Goal: Task Accomplishment & Management: Manage account settings

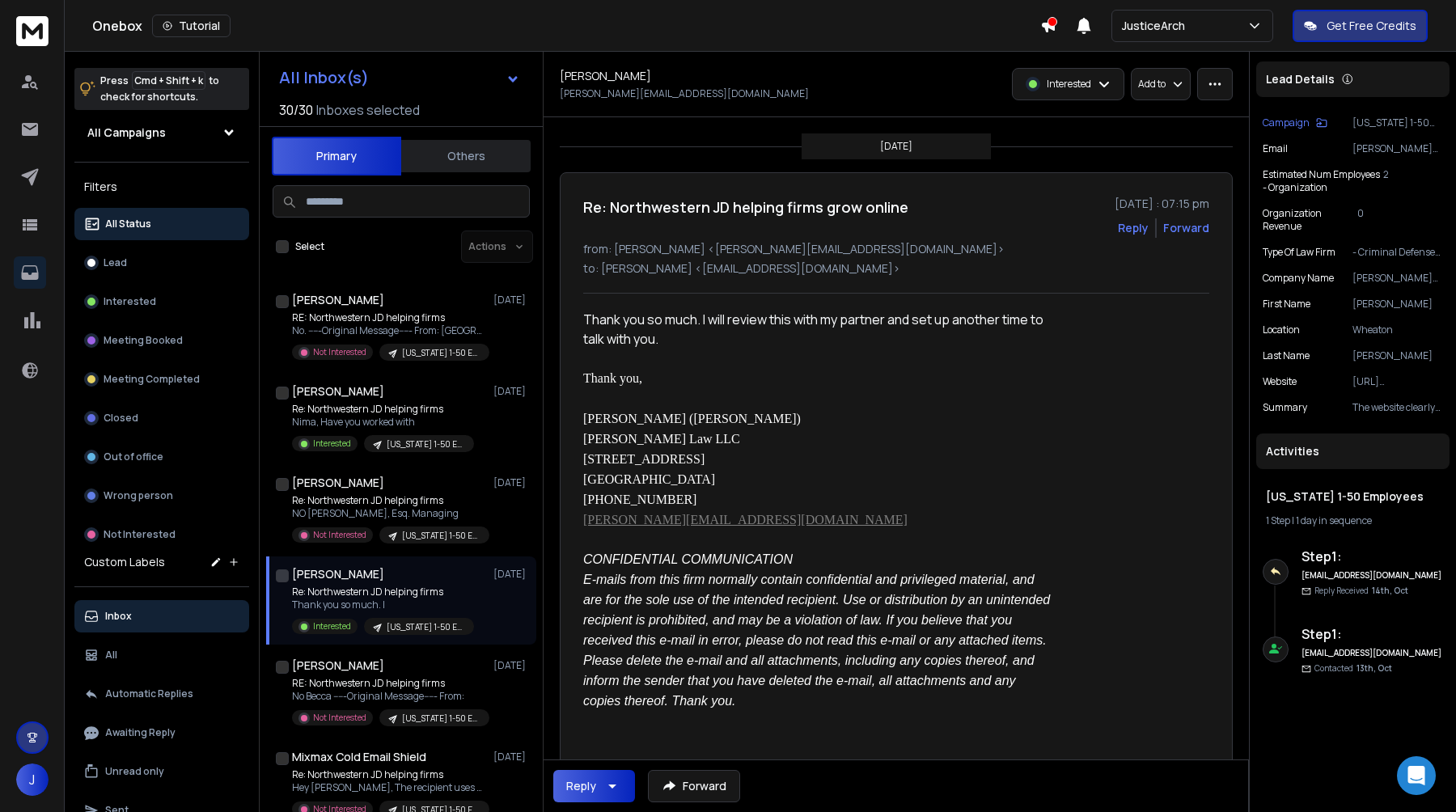
scroll to position [595, 0]
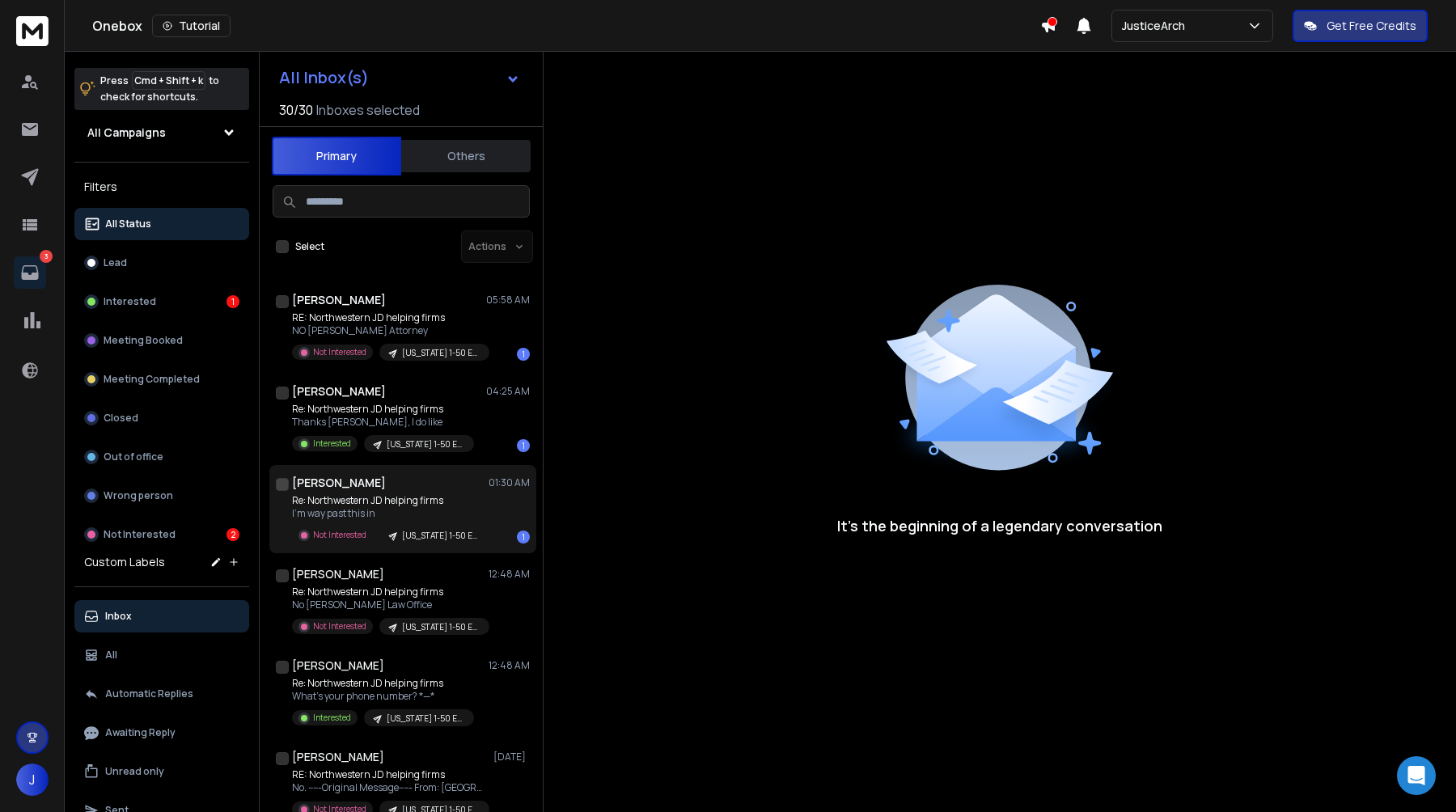
click at [510, 503] on div "Re: Northwestern JD helping firms I’m way past this in Not Interested [US_STATE…" at bounding box center [411, 519] width 238 height 50
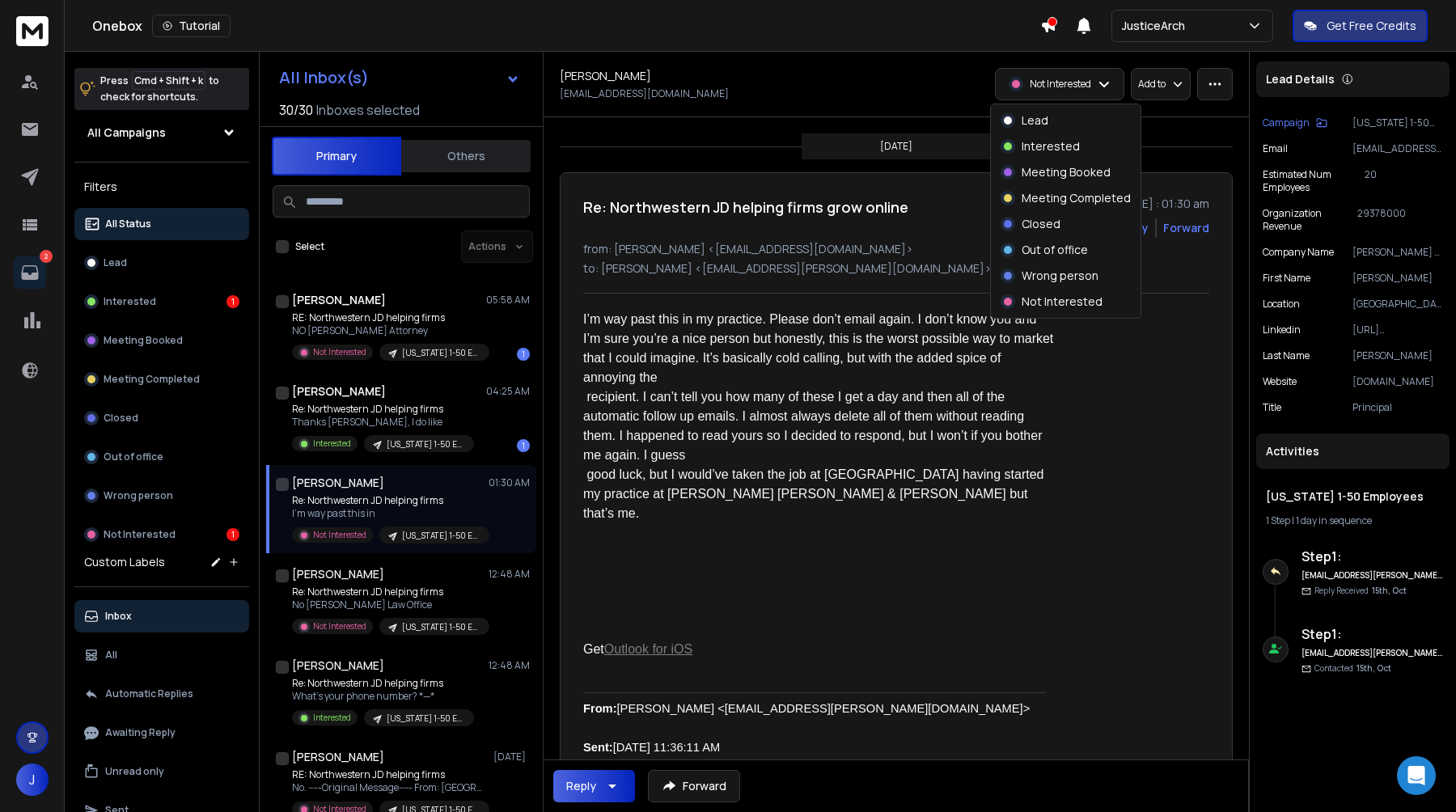
click at [1109, 75] on div "Not Interested" at bounding box center [1059, 84] width 128 height 30
click at [1212, 75] on button "button" at bounding box center [1215, 84] width 36 height 32
click at [1188, 203] on div "Block email" at bounding box center [1161, 198] width 80 height 17
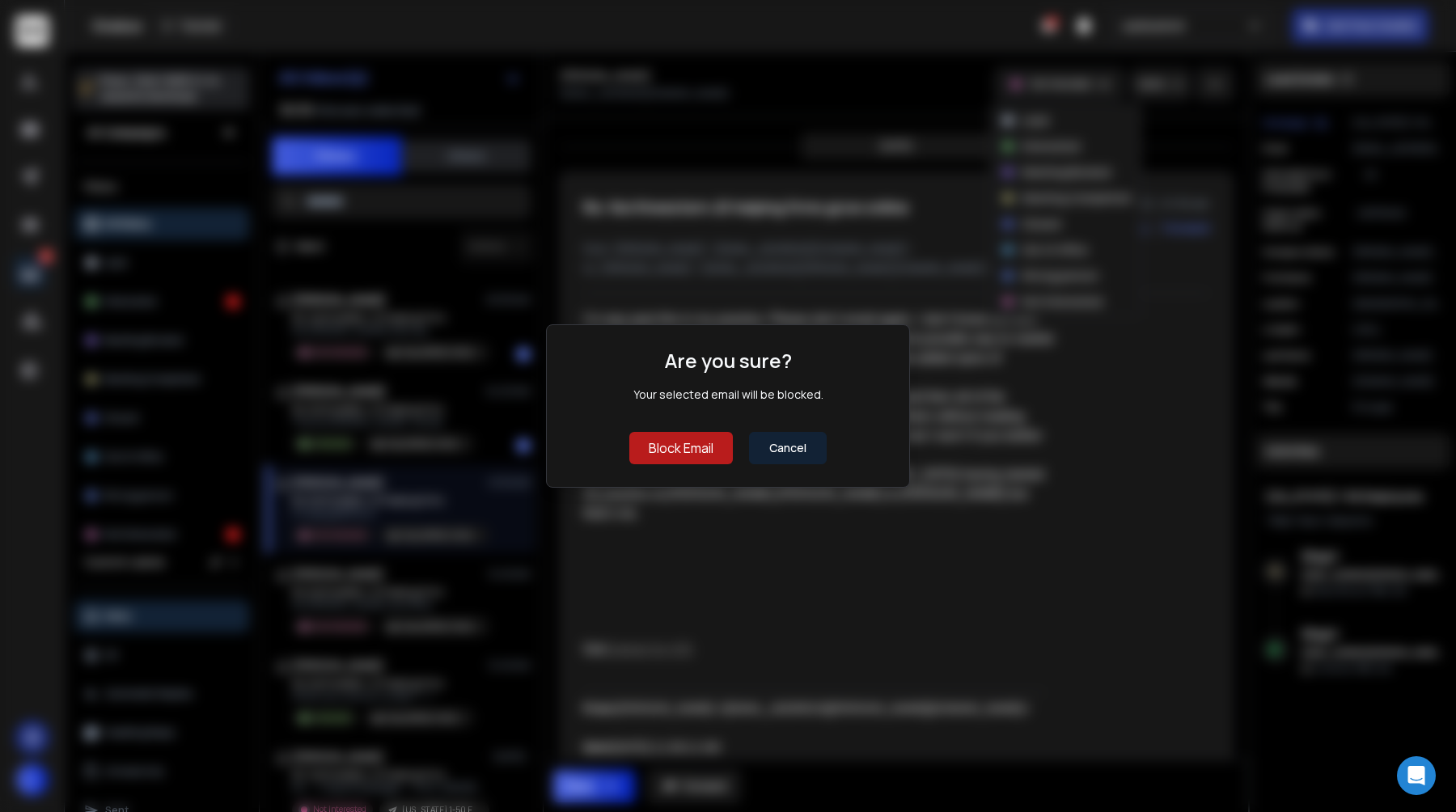
click at [696, 447] on button "Block Email" at bounding box center [681, 447] width 103 height 32
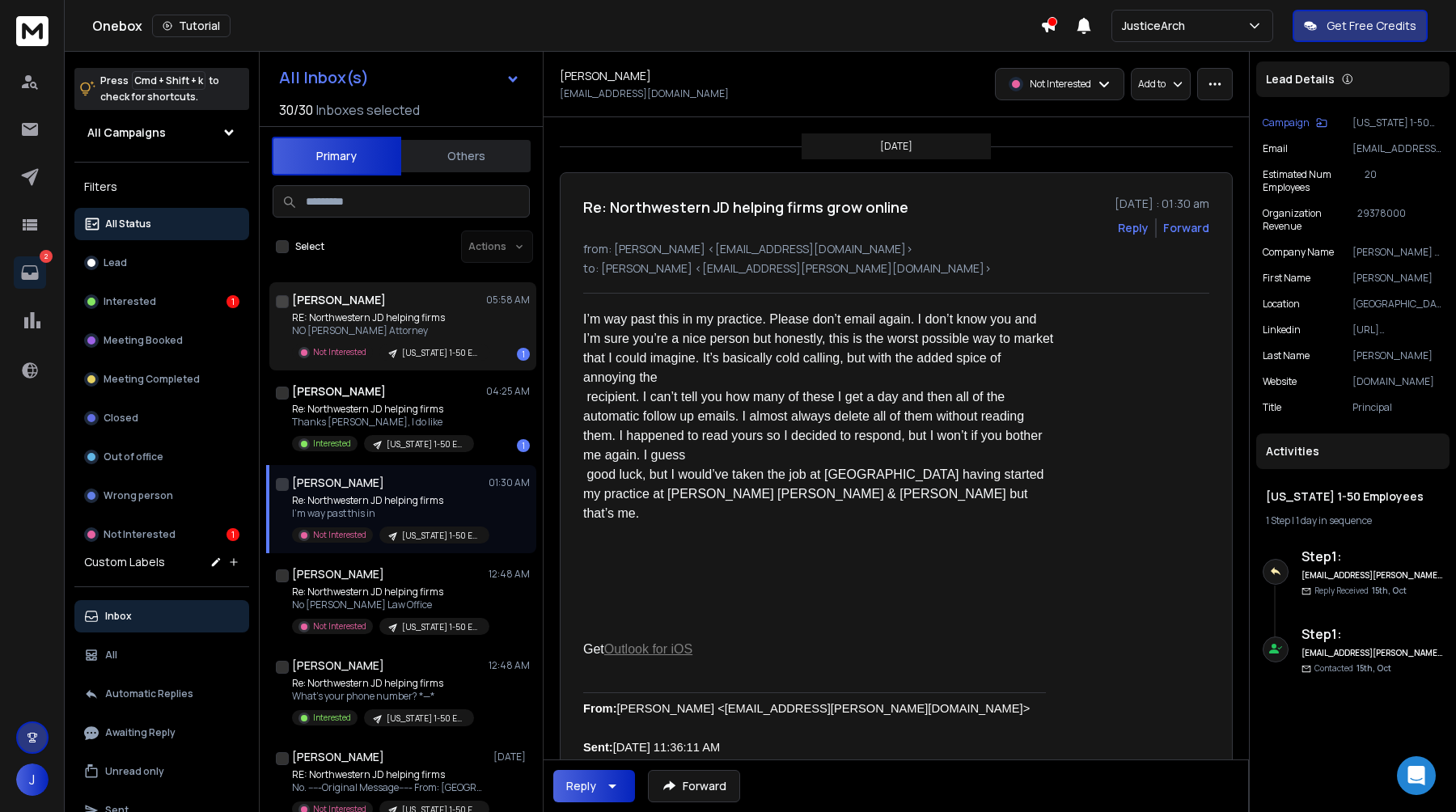
click at [440, 316] on p "RE: Northwestern JD helping firms" at bounding box center [389, 318] width 194 height 13
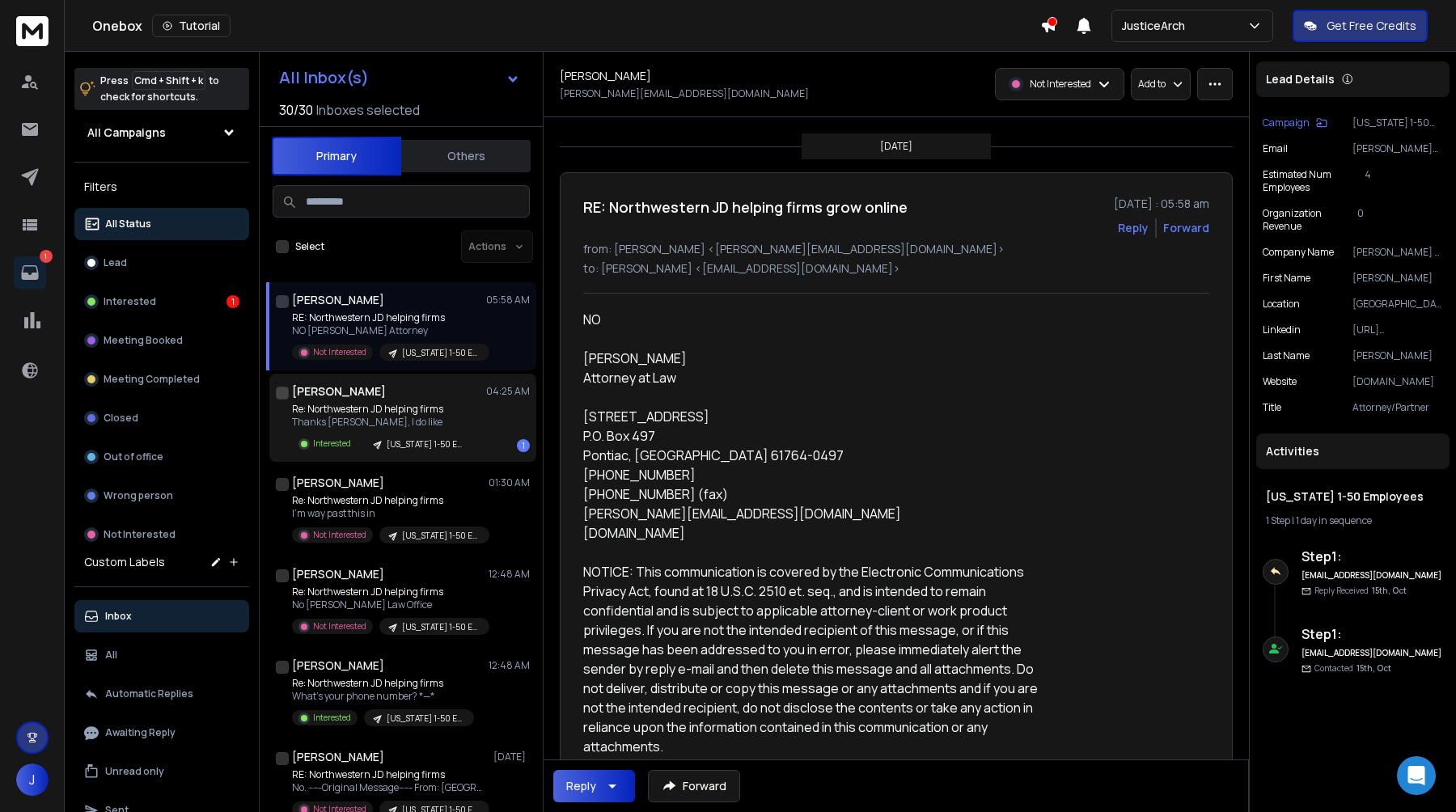
click at [453, 410] on p "Re: Northwestern JD helping firms" at bounding box center [383, 409] width 182 height 13
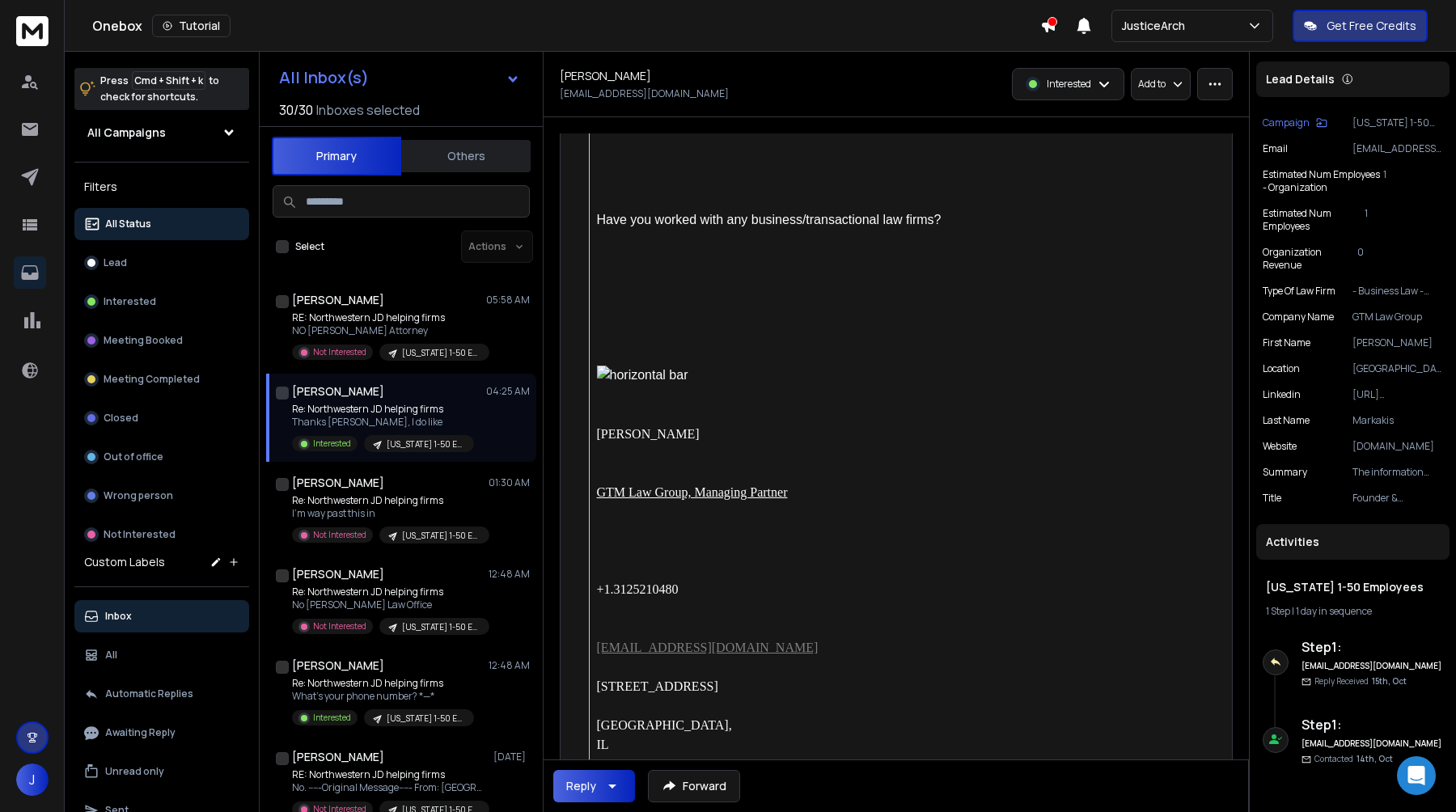
scroll to position [2749, 0]
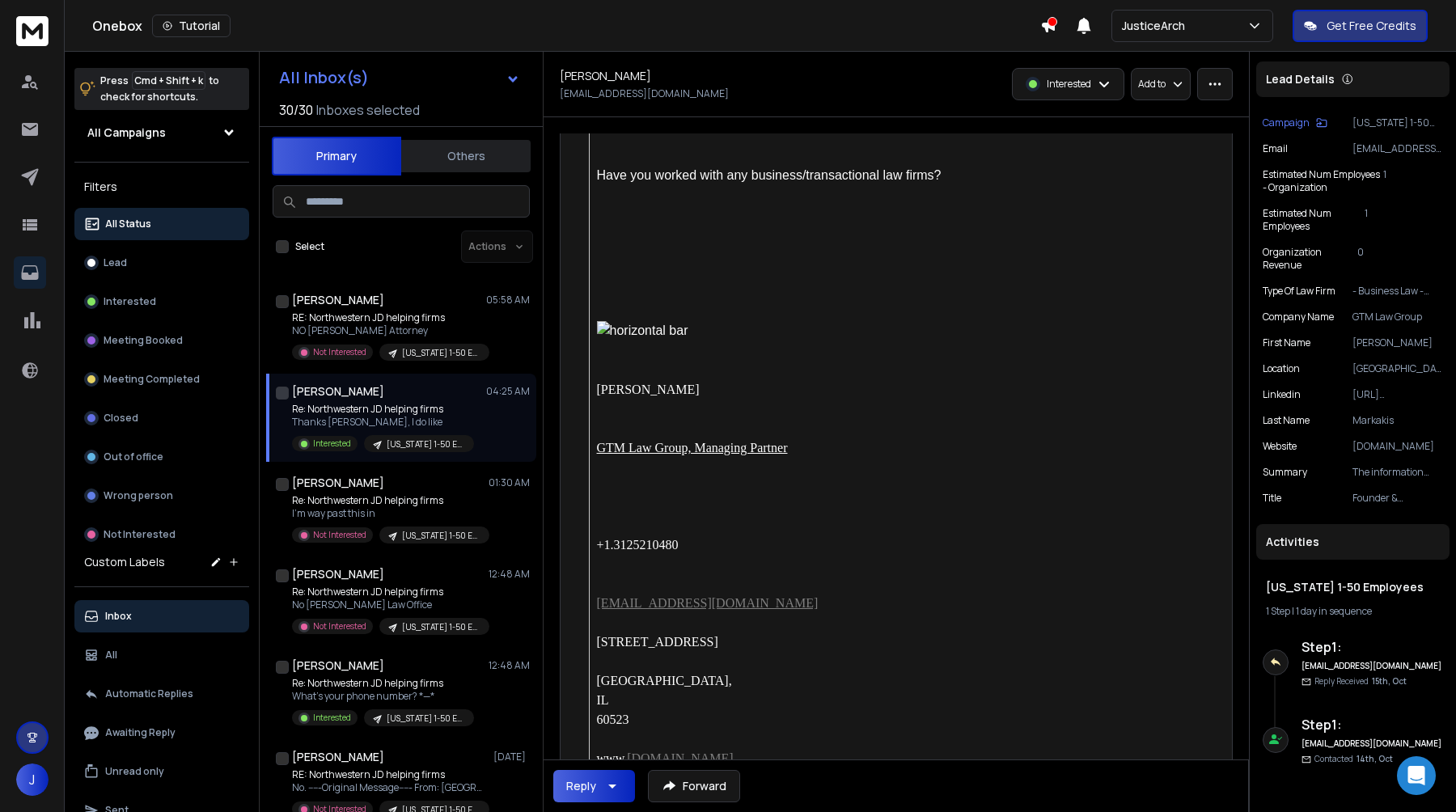
click at [1215, 76] on icon "button" at bounding box center [1216, 84] width 15 height 15
click at [1199, 114] on div "Mark as unread" at bounding box center [1173, 121] width 103 height 17
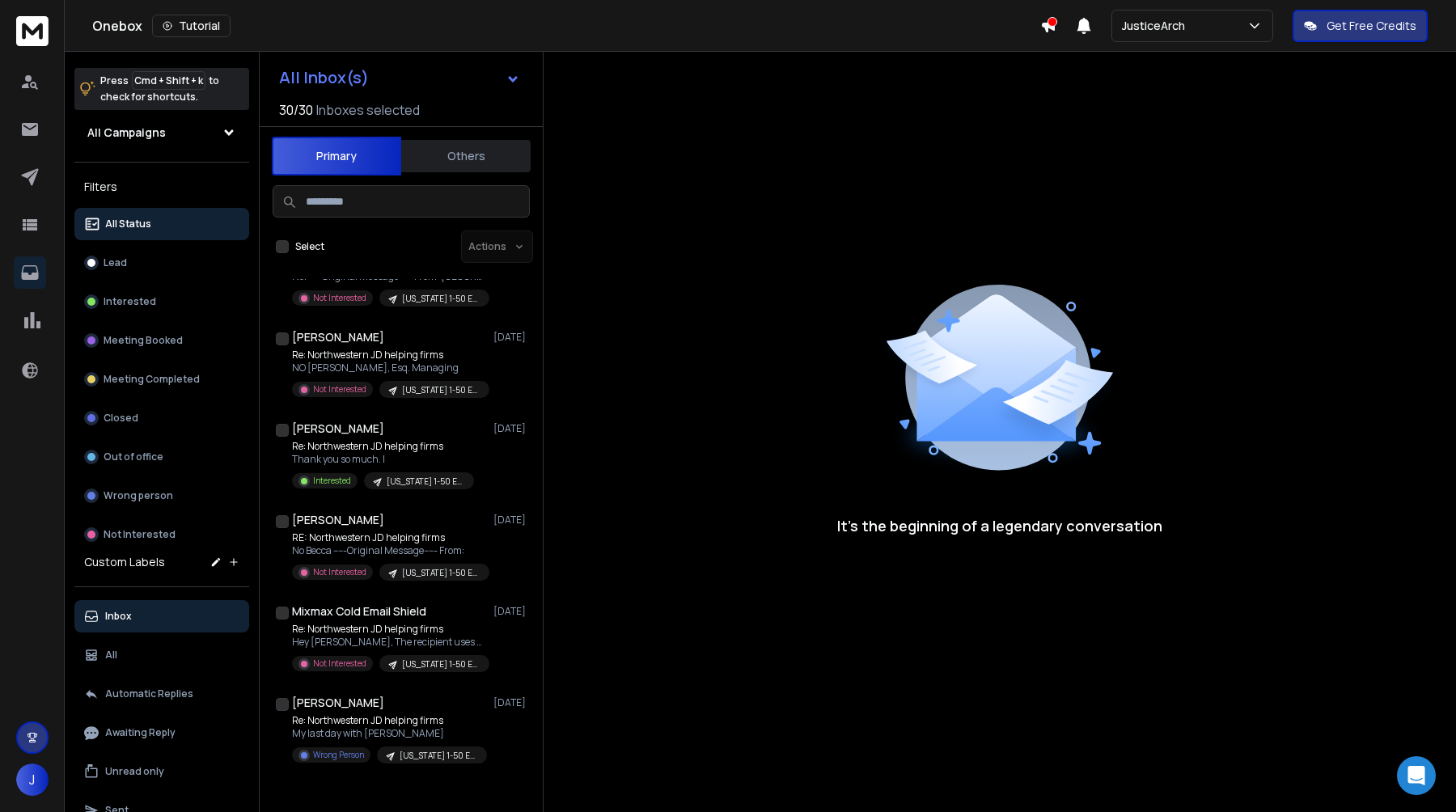
scroll to position [511, 0]
